Goal: Task Accomplishment & Management: Manage account settings

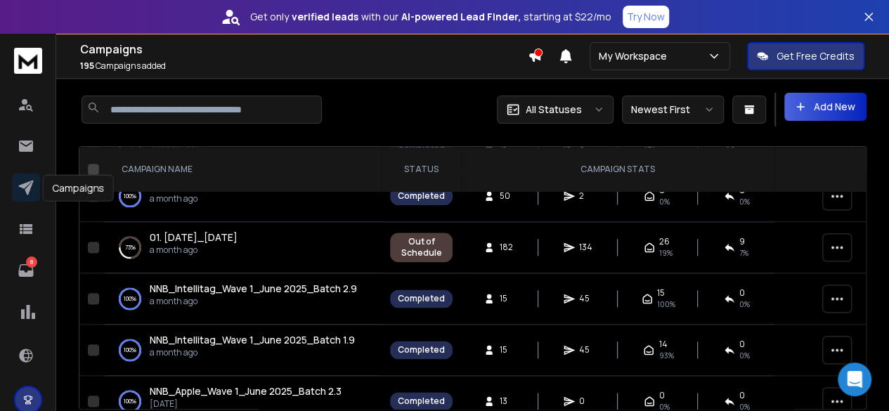
scroll to position [914, 0]
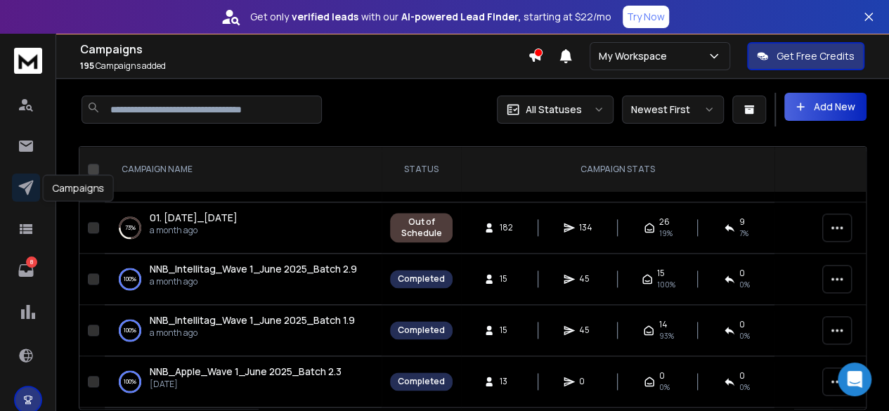
click at [252, 269] on span "NNB_Intellitag_Wave 1_June 2025_Batch 2.9" at bounding box center [253, 268] width 207 height 13
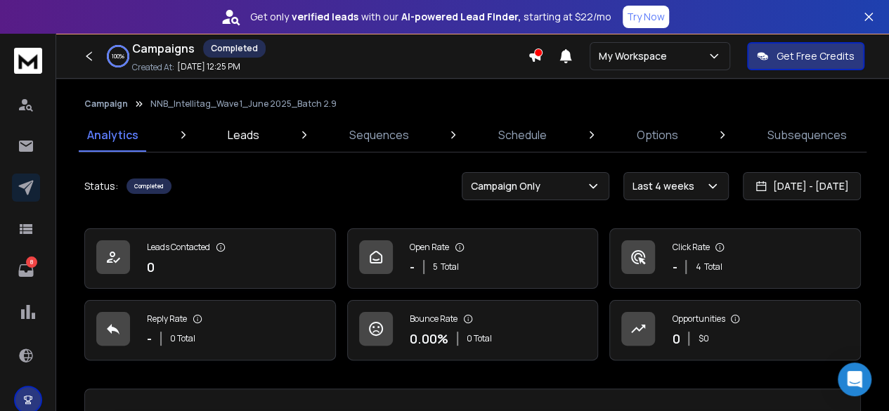
click at [248, 140] on p "Leads" at bounding box center [244, 135] width 32 height 17
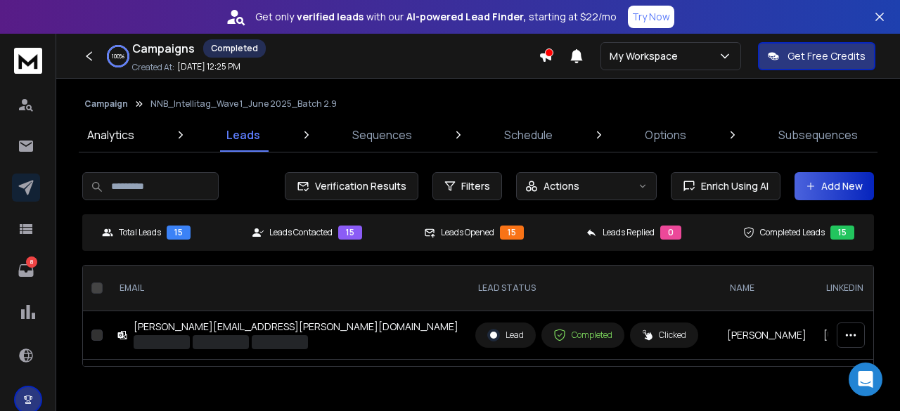
click at [127, 133] on p "Analytics" at bounding box center [110, 135] width 47 height 17
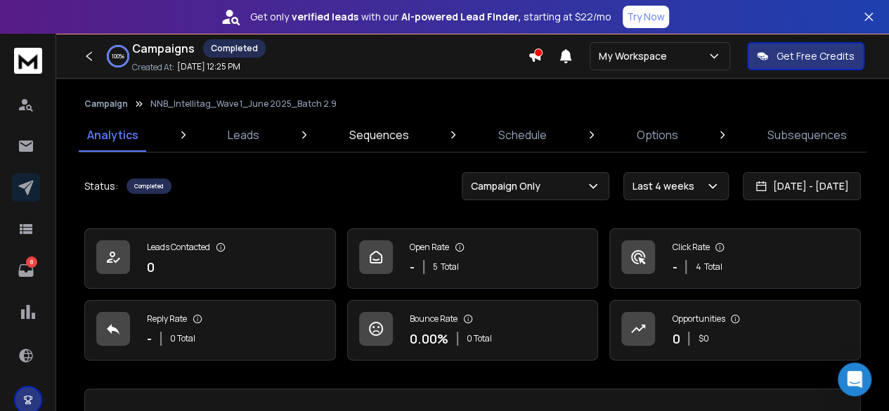
click at [362, 133] on p "Sequences" at bounding box center [379, 135] width 60 height 17
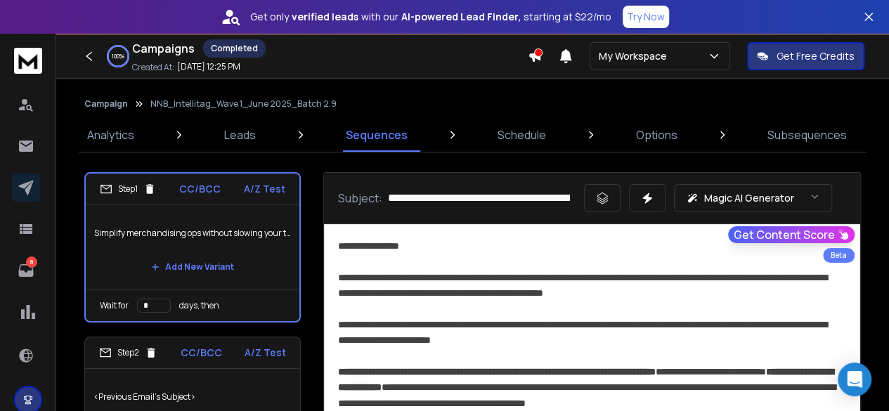
click at [102, 98] on div "Campaign NNB_Intellitag_Wave 1_June 2025_Batch 2.9" at bounding box center [473, 104] width 788 height 22
click at [111, 104] on button "Campaign" at bounding box center [106, 103] width 44 height 11
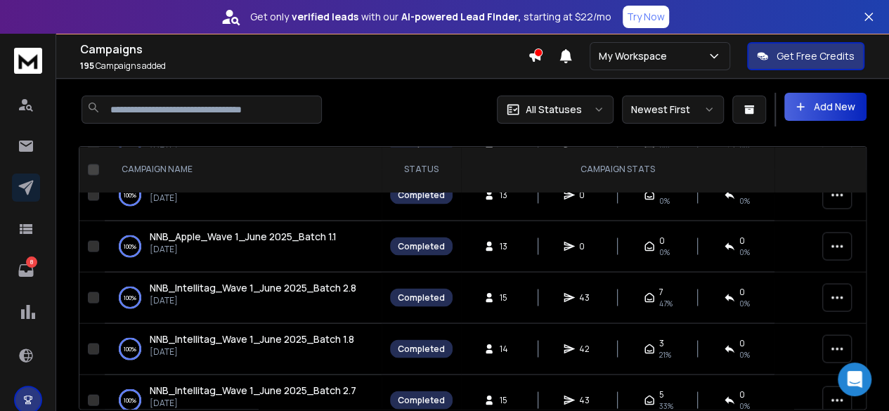
scroll to position [1406, 0]
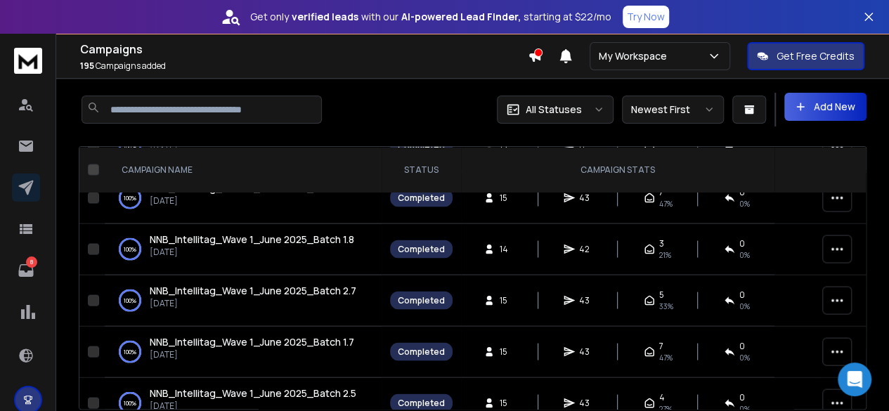
click at [293, 335] on span "NNB_Intellitag_Wave 1_June 2025_Batch 1.7" at bounding box center [252, 341] width 205 height 13
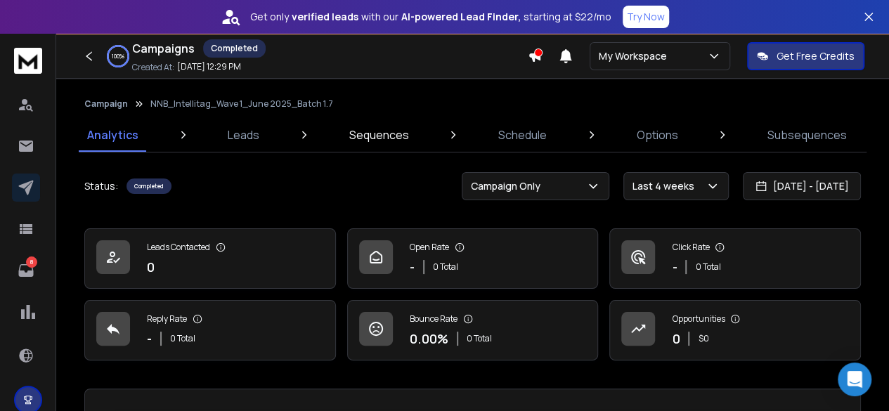
click at [402, 140] on p "Sequences" at bounding box center [379, 135] width 60 height 17
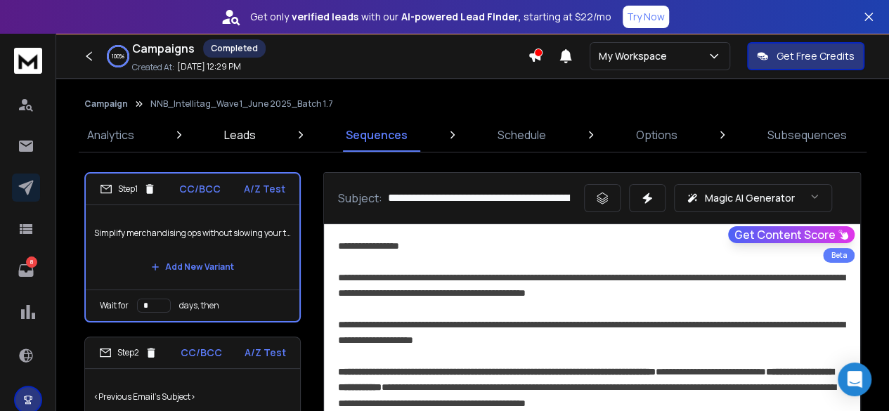
click at [255, 139] on p "Leads" at bounding box center [240, 135] width 32 height 17
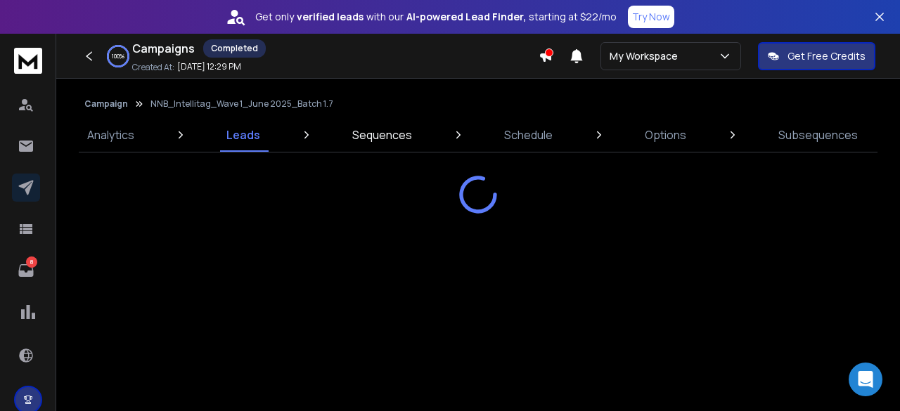
click at [373, 141] on p "Sequences" at bounding box center [382, 135] width 60 height 17
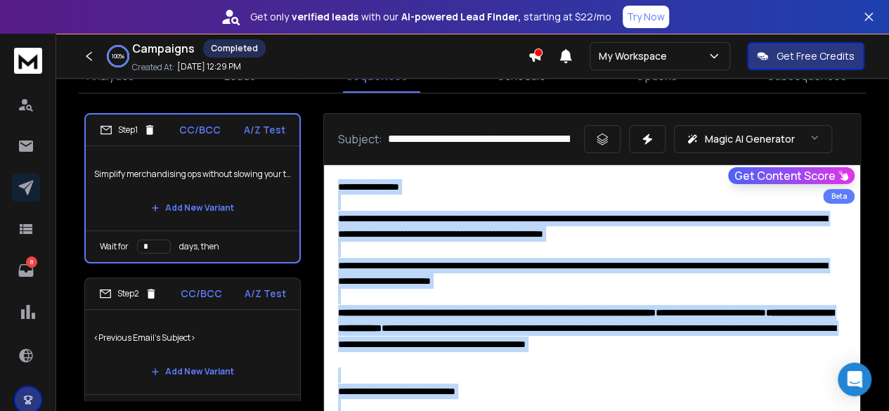
scroll to position [119, 0]
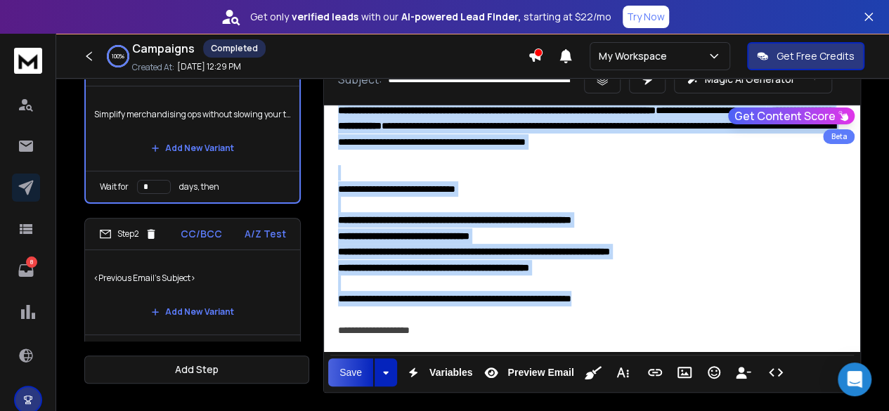
drag, startPoint x: 333, startPoint y: 245, endPoint x: 637, endPoint y: 300, distance: 308.7
click at [637, 300] on div "**********" at bounding box center [592, 228] width 536 height 247
copy div "**********"
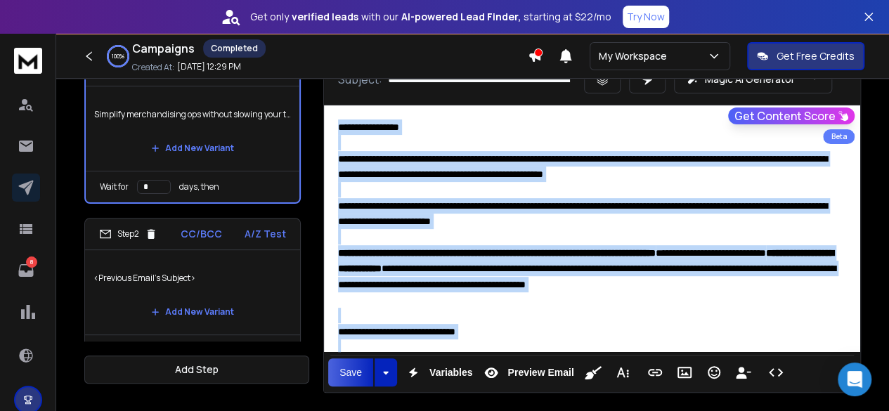
scroll to position [143, 0]
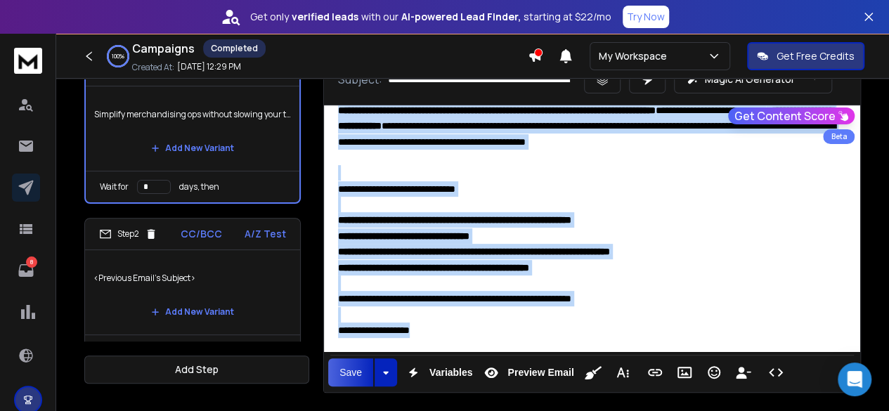
drag, startPoint x: 340, startPoint y: 129, endPoint x: 467, endPoint y: 338, distance: 244.1
click at [467, 338] on div "**********" at bounding box center [592, 228] width 536 height 247
copy div "**********"
click at [197, 279] on p "<Previous Email's Subject>" at bounding box center [192, 278] width 198 height 39
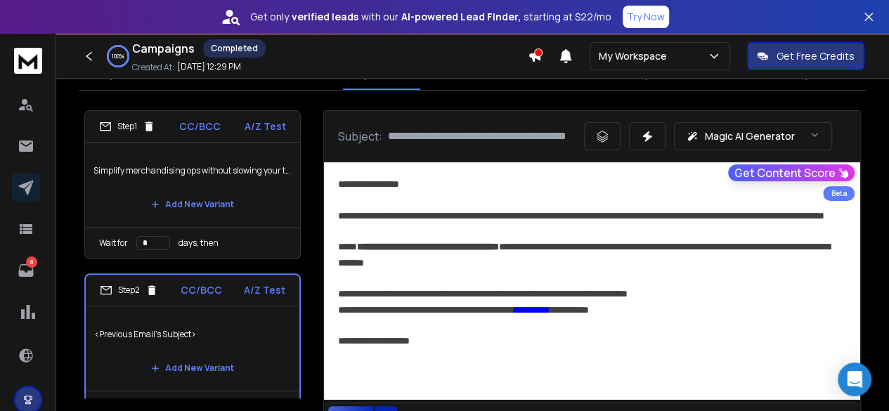
scroll to position [40, 0]
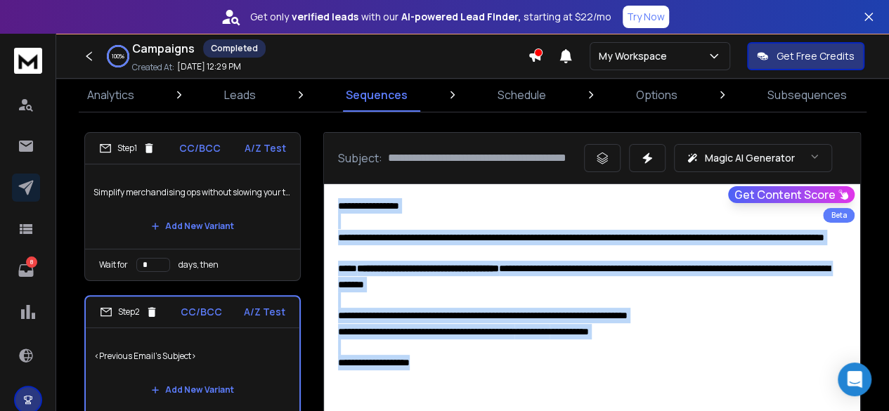
drag, startPoint x: 335, startPoint y: 205, endPoint x: 431, endPoint y: 369, distance: 190.2
click at [431, 369] on div "**********" at bounding box center [592, 303] width 536 height 238
copy div "**********"
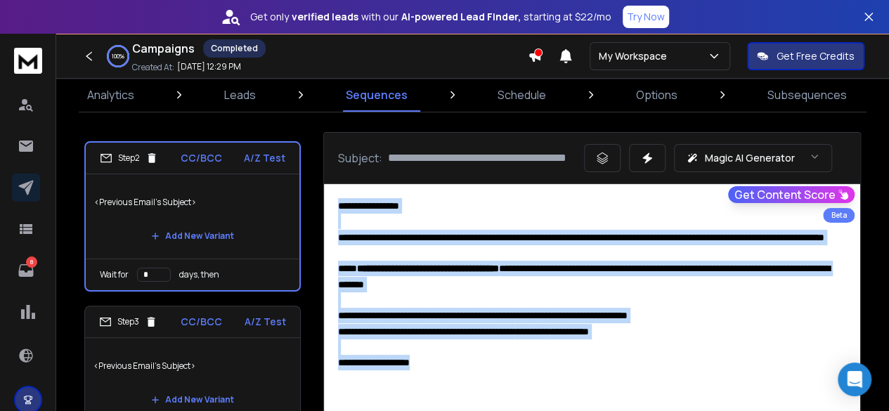
scroll to position [155, 0]
click at [180, 356] on p "<Previous Email's Subject>" at bounding box center [192, 365] width 198 height 39
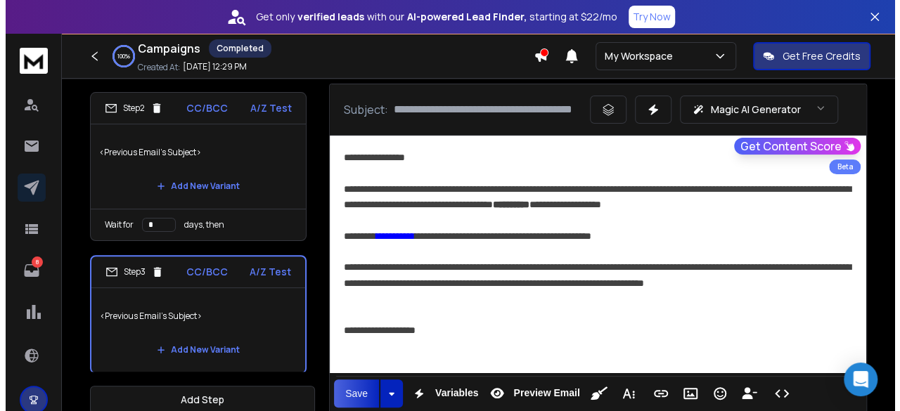
scroll to position [110, 0]
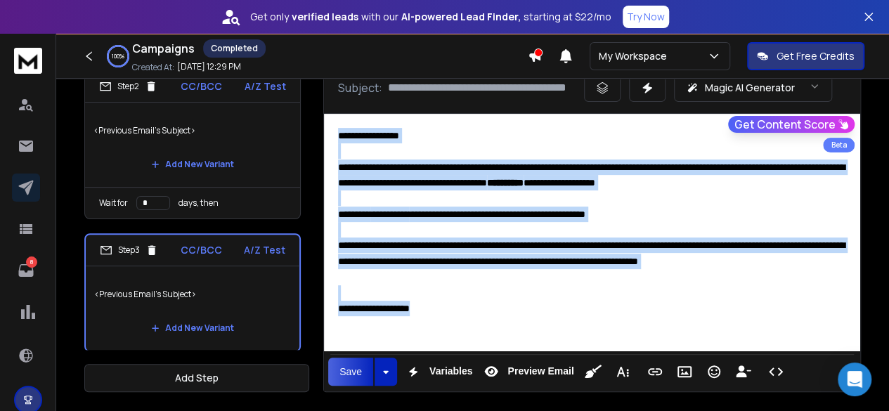
drag, startPoint x: 339, startPoint y: 130, endPoint x: 437, endPoint y: 321, distance: 214.4
click at [437, 321] on div "**********" at bounding box center [592, 233] width 536 height 238
copy div "**********"
click at [26, 152] on icon at bounding box center [26, 146] width 17 height 17
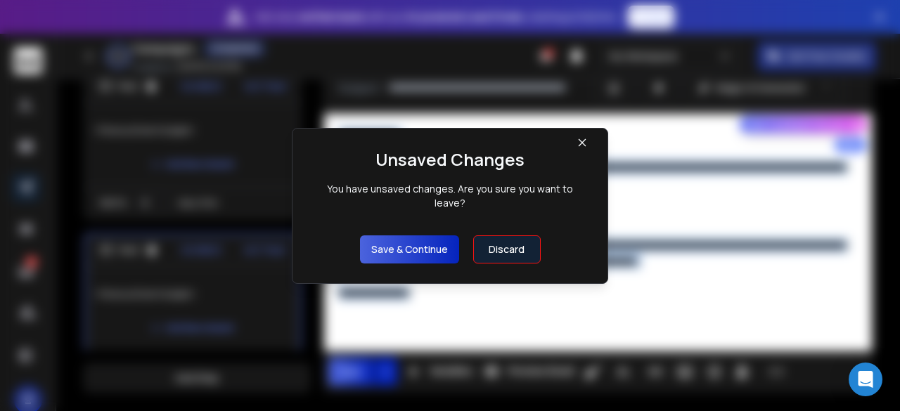
click at [488, 245] on button "Discard" at bounding box center [506, 249] width 67 height 28
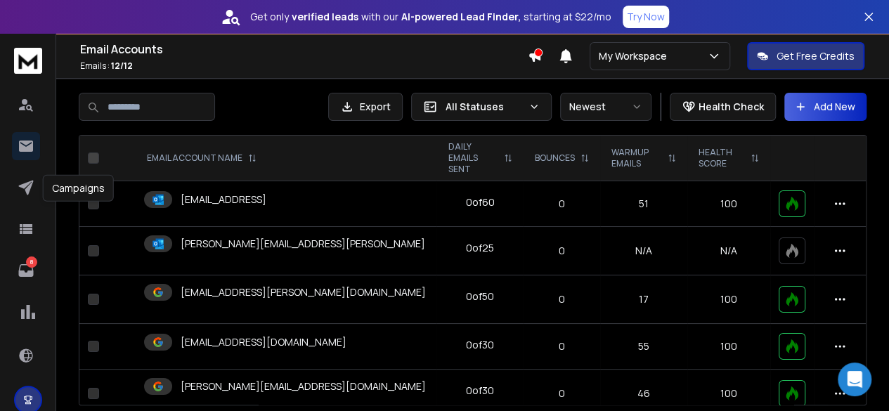
click at [41, 181] on div at bounding box center [28, 190] width 32 height 33
click at [22, 183] on icon at bounding box center [26, 187] width 17 height 17
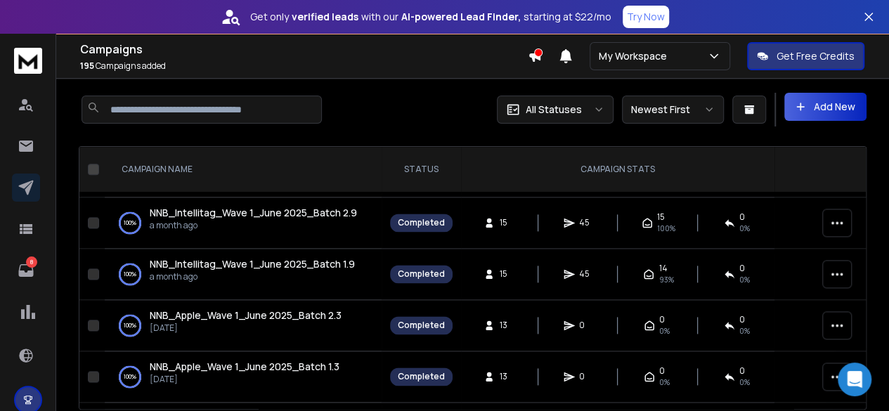
scroll to position [1054, 0]
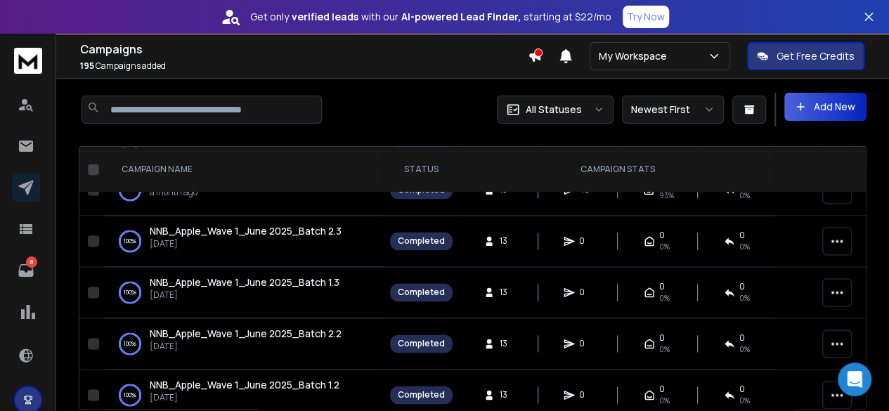
click at [278, 280] on span "NNB_Apple_Wave 1_June 2025_Batch 1.3" at bounding box center [245, 282] width 190 height 13
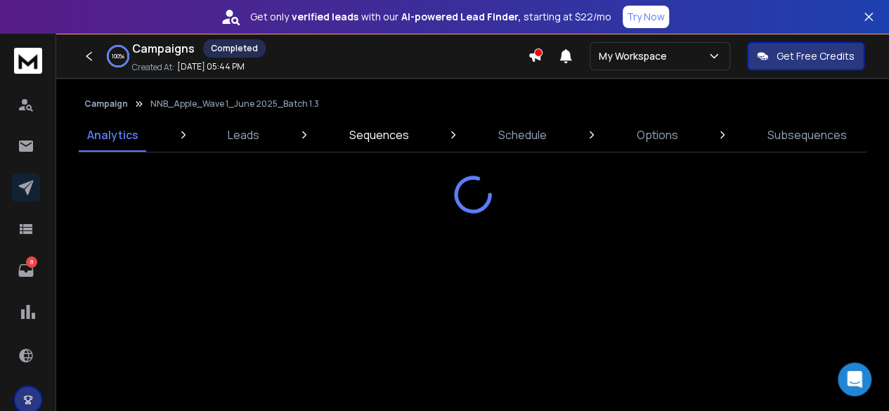
click at [340, 134] on div "Analytics Leads Sequences Schedule Options Subsequences" at bounding box center [467, 135] width 777 height 34
click at [358, 134] on p "Sequences" at bounding box center [379, 135] width 60 height 17
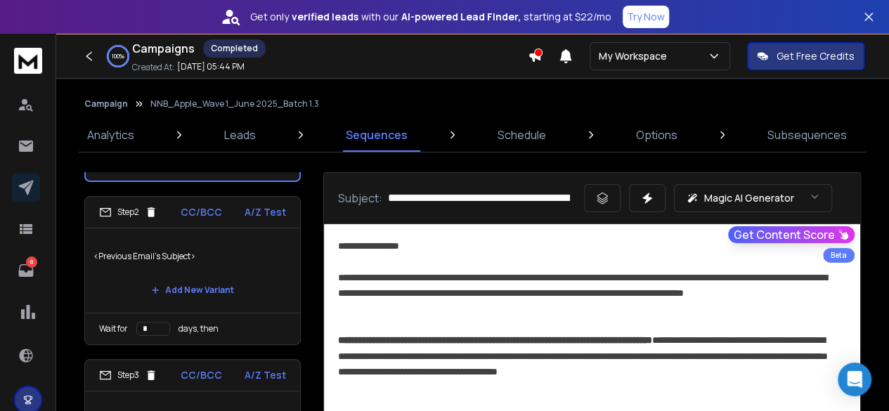
scroll to position [155, 0]
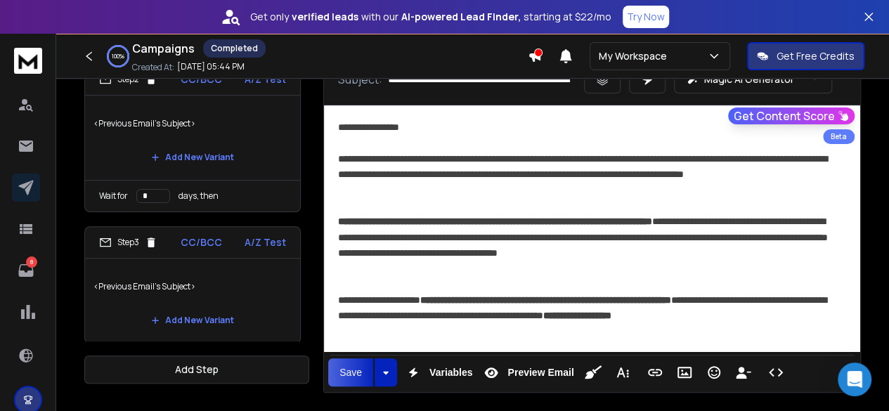
click at [188, 284] on p "<Previous Email's Subject>" at bounding box center [192, 286] width 198 height 39
